Goal: Navigation & Orientation: Find specific page/section

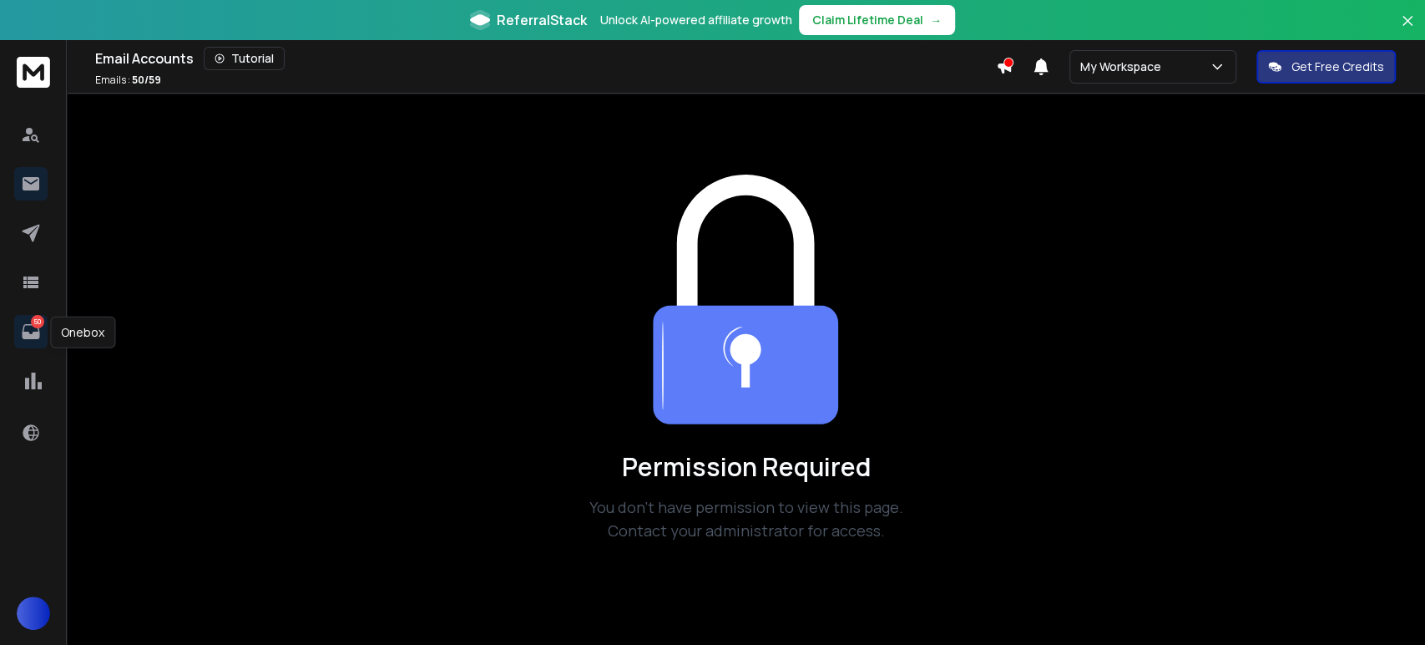
click at [32, 329] on icon at bounding box center [31, 331] width 20 height 20
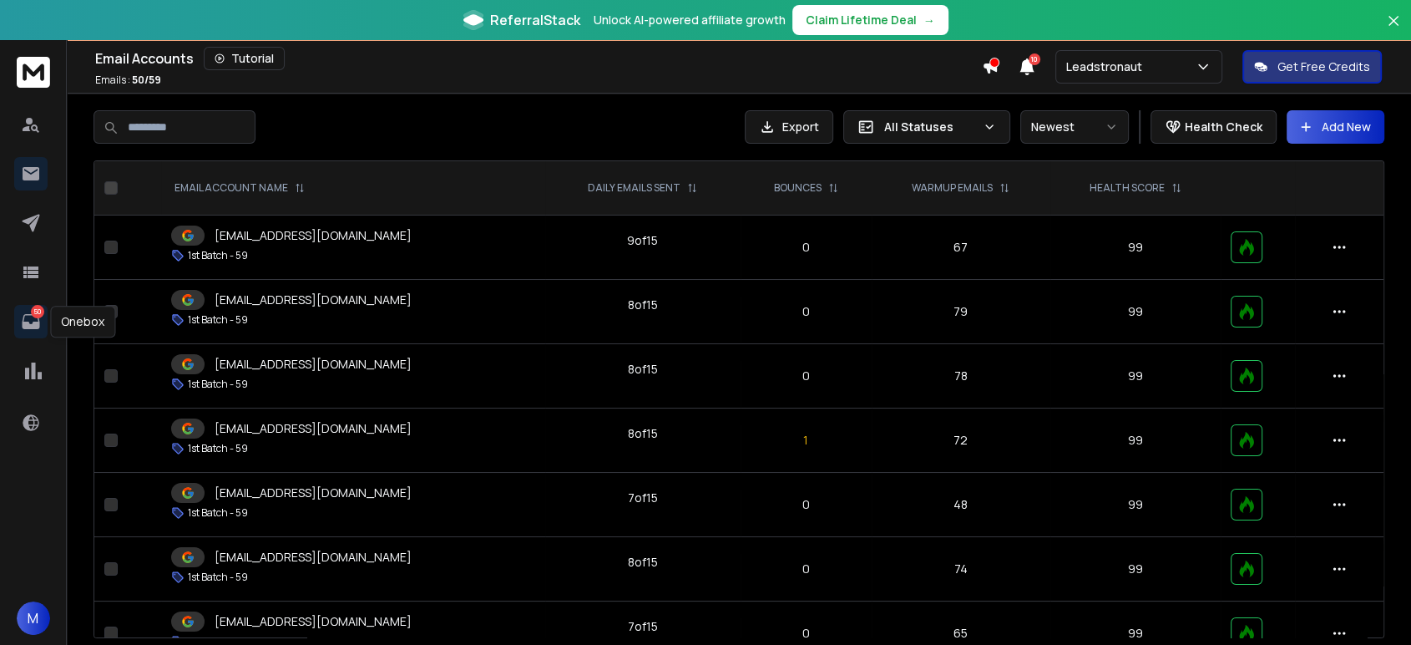
click at [27, 316] on icon at bounding box center [31, 321] width 20 height 20
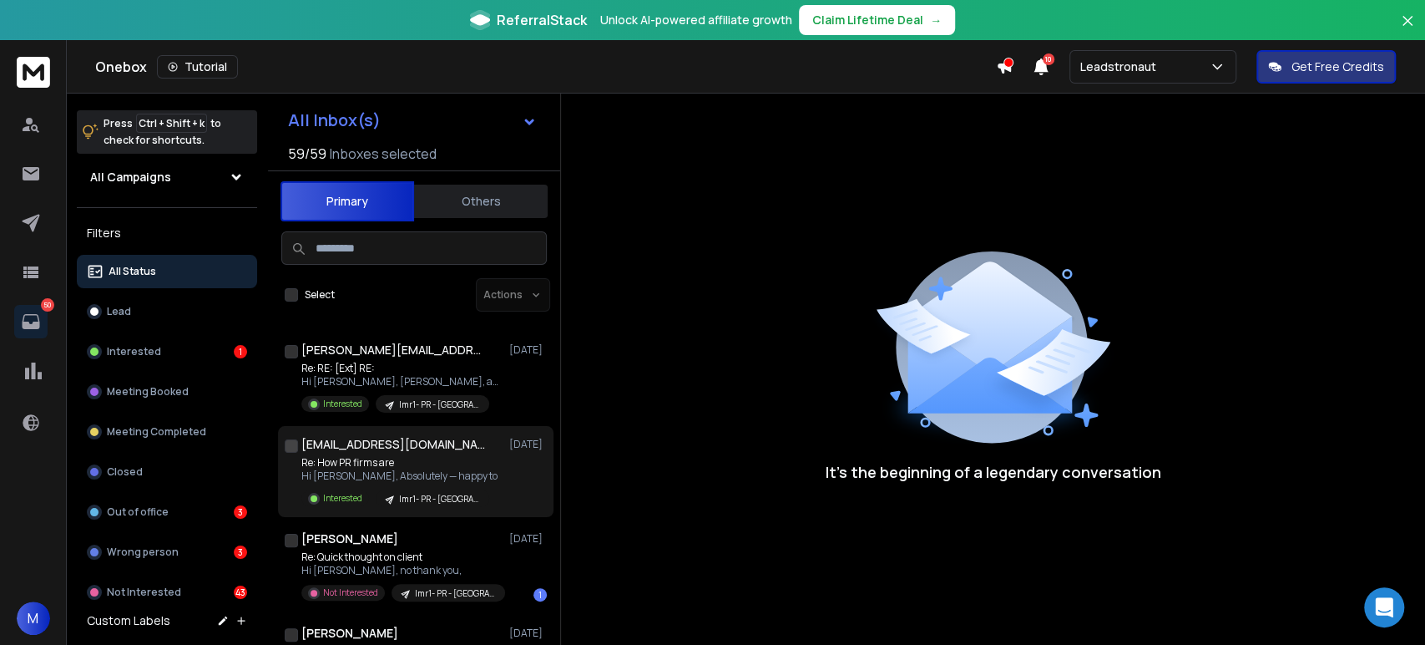
click at [433, 453] on div "[EMAIL_ADDRESS][DOMAIN_NAME] [DATE] Re: How PR firms are Hi [PERSON_NAME], Abso…" at bounding box center [424, 471] width 246 height 71
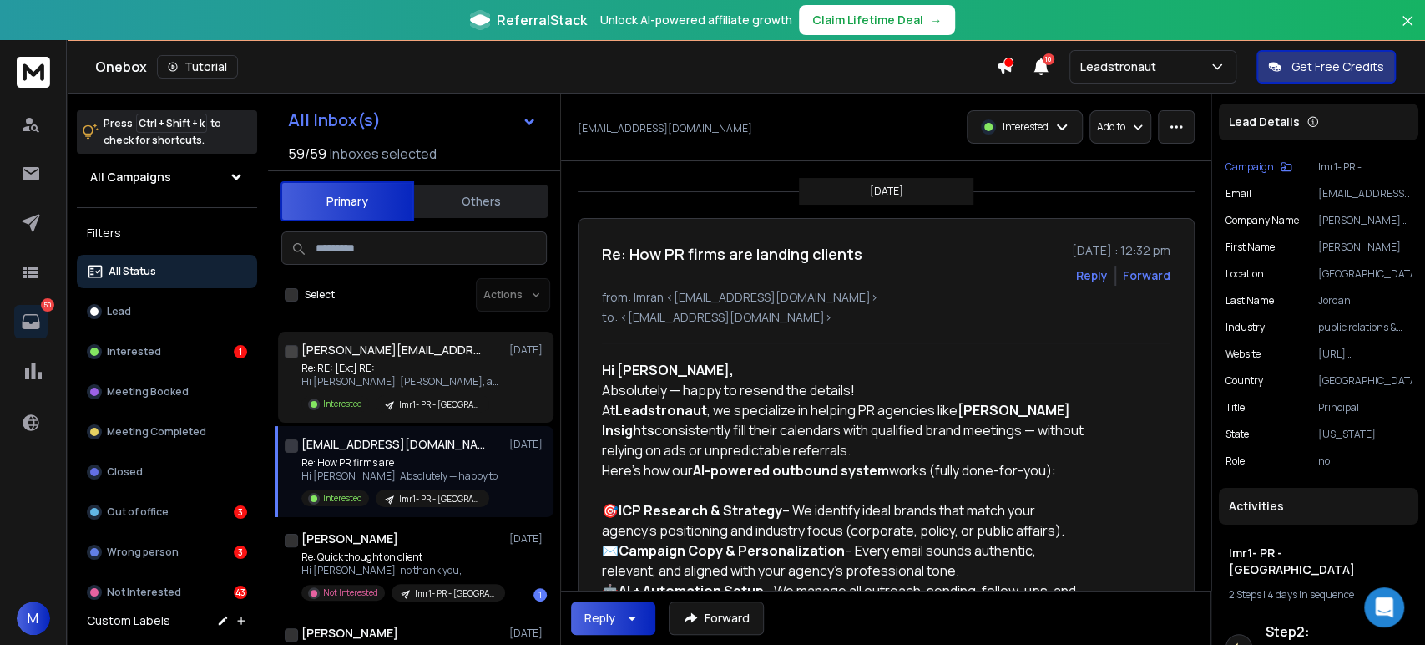
click at [480, 378] on div "Re: RE: [Ext] RE: Hi [PERSON_NAME], [PERSON_NAME], and [PERSON_NAME], Thanks In…" at bounding box center [424, 387] width 246 height 51
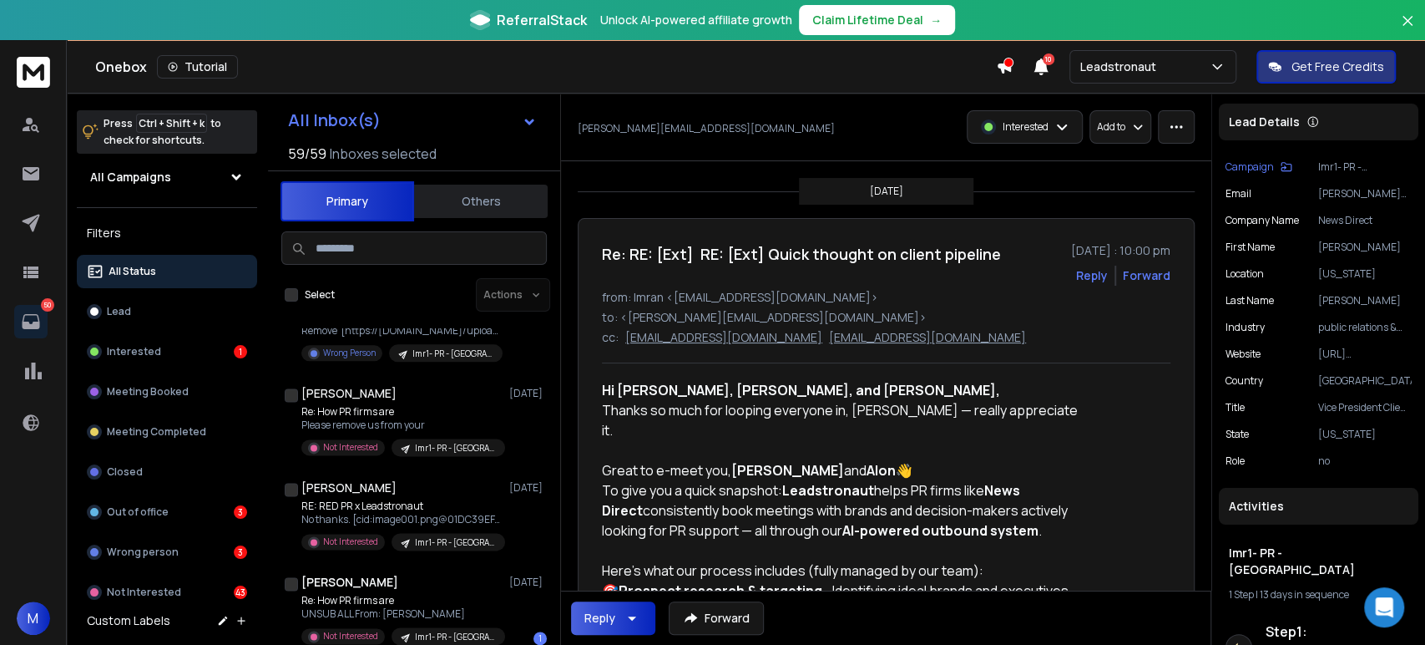
click at [37, 72] on icon at bounding box center [33, 72] width 33 height 31
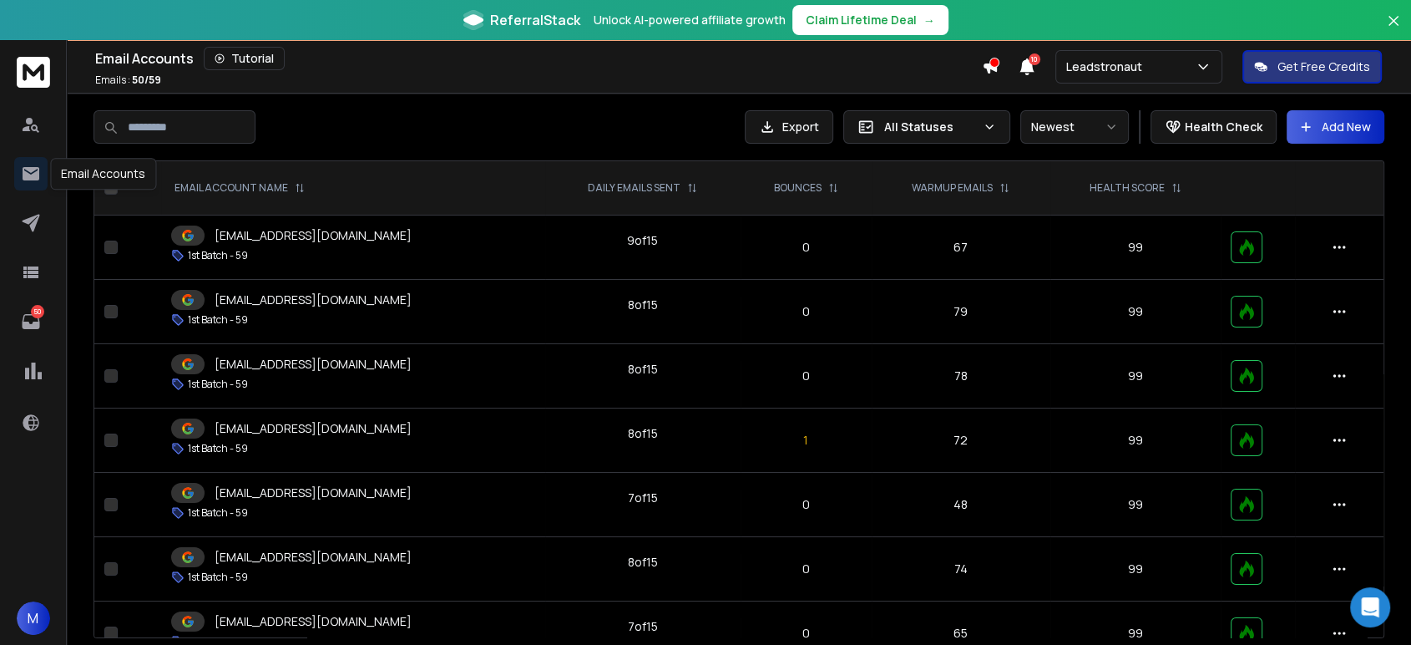
click at [27, 164] on icon at bounding box center [31, 174] width 20 height 20
click at [39, 172] on icon at bounding box center [31, 174] width 20 height 20
click at [837, 192] on icon at bounding box center [833, 188] width 10 height 10
click at [697, 188] on icon at bounding box center [692, 188] width 10 height 10
click at [835, 190] on icon at bounding box center [833, 188] width 10 height 10
